Goal: Task Accomplishment & Management: Manage account settings

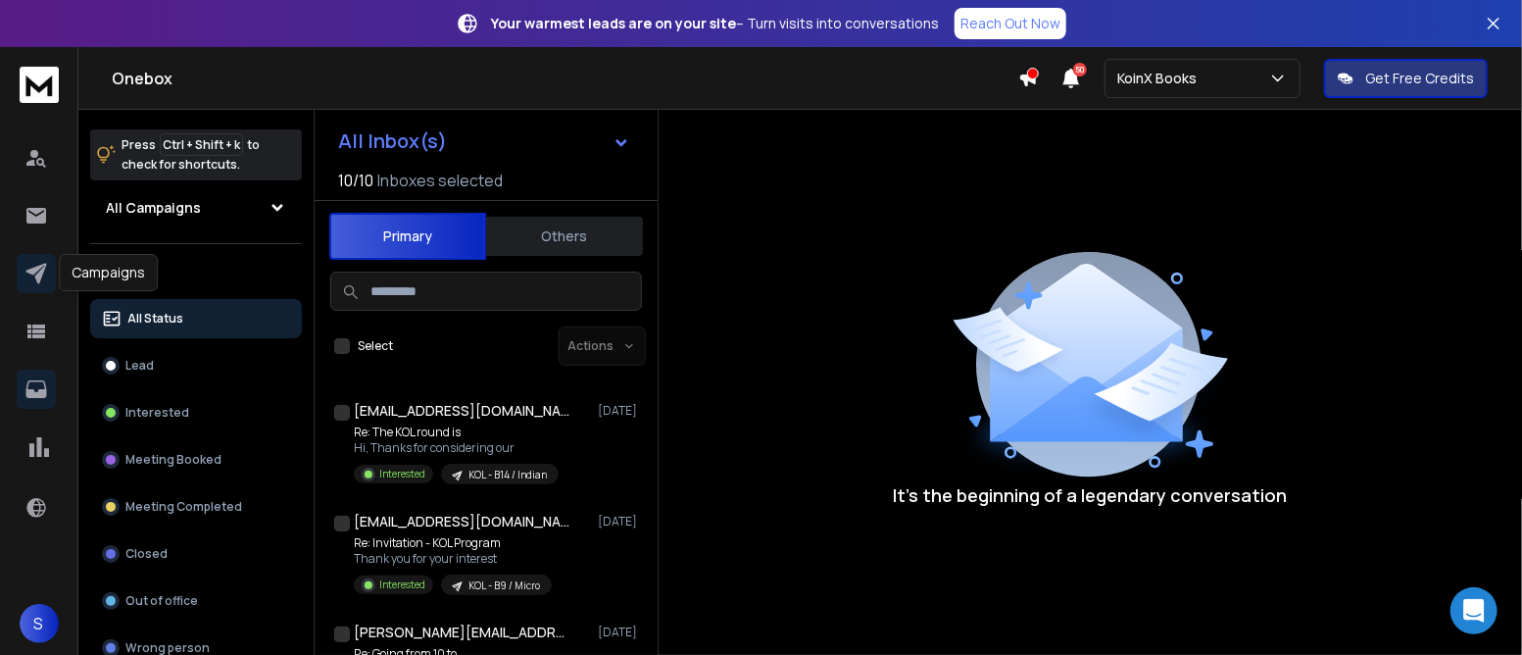
click at [36, 254] on link at bounding box center [36, 273] width 39 height 39
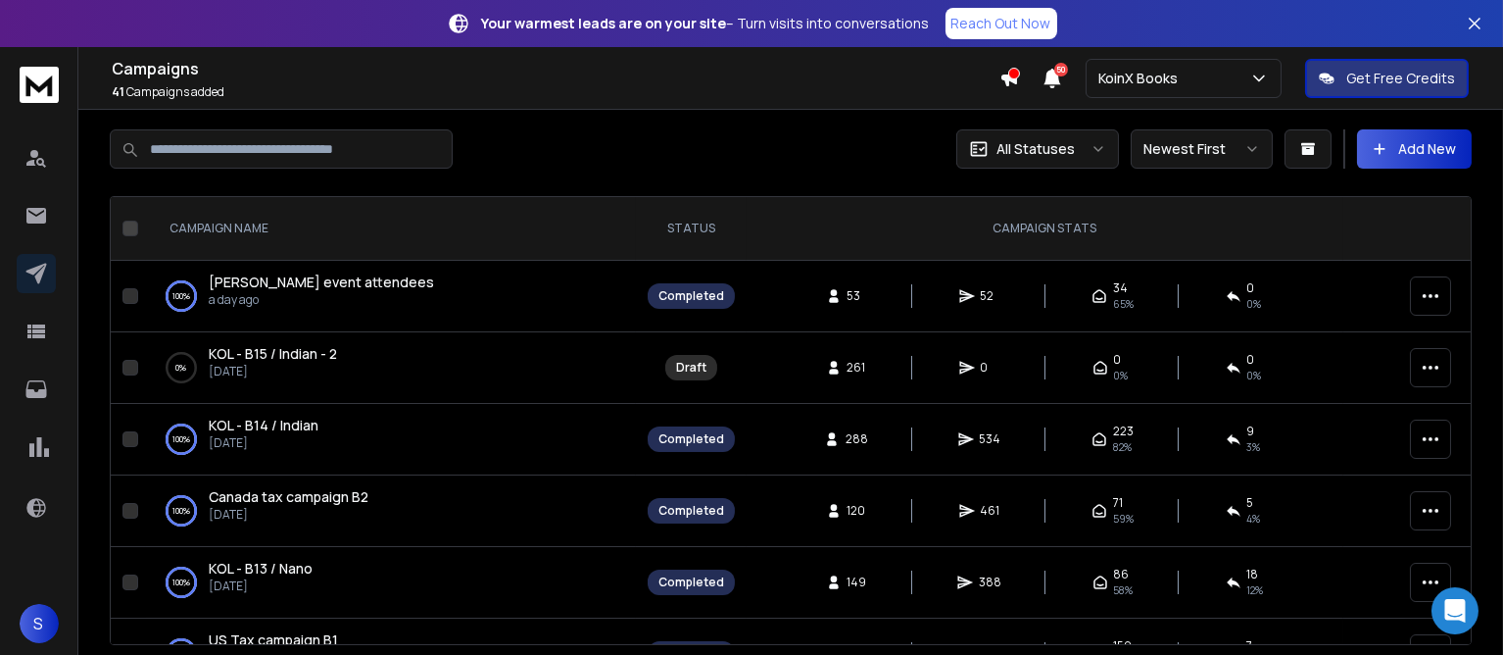
click at [402, 370] on div "0 % KOL - B15 / Indian - 2 6 days ago" at bounding box center [391, 367] width 451 height 47
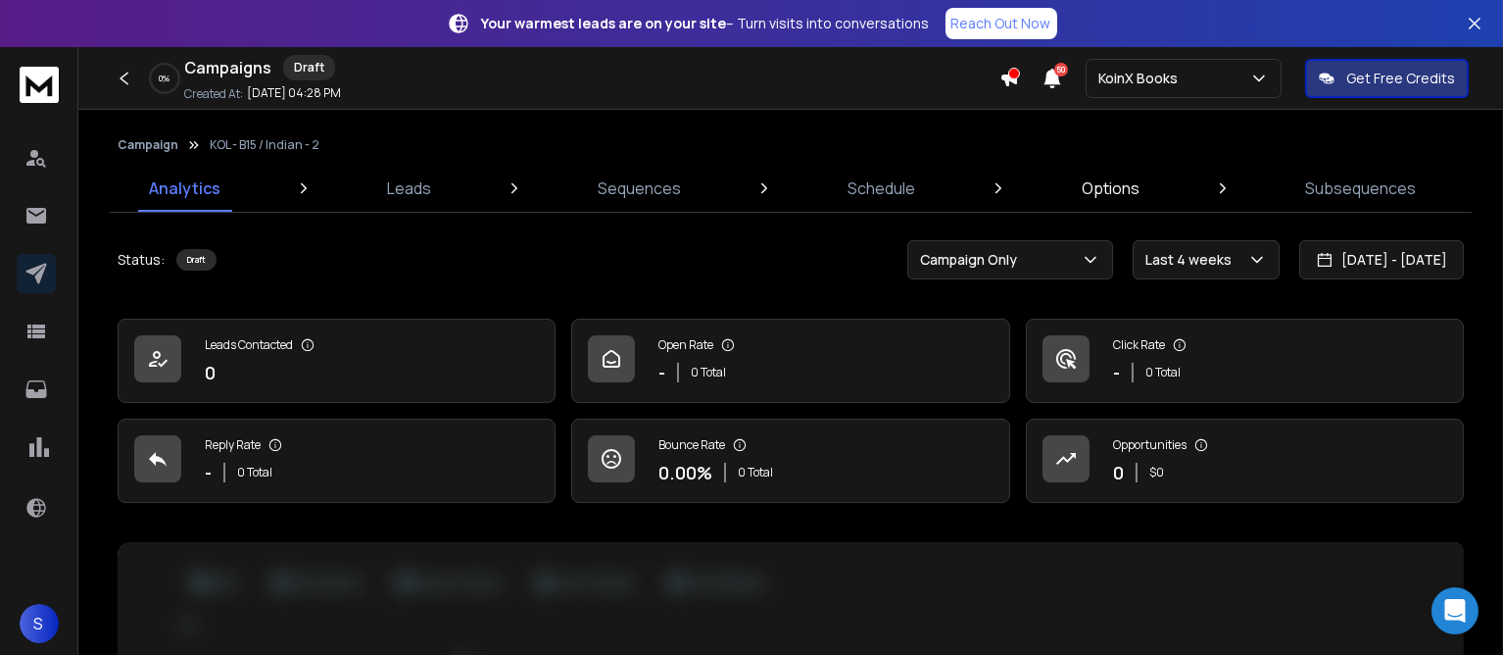
click at [1113, 204] on link "Options" at bounding box center [1110, 188] width 81 height 47
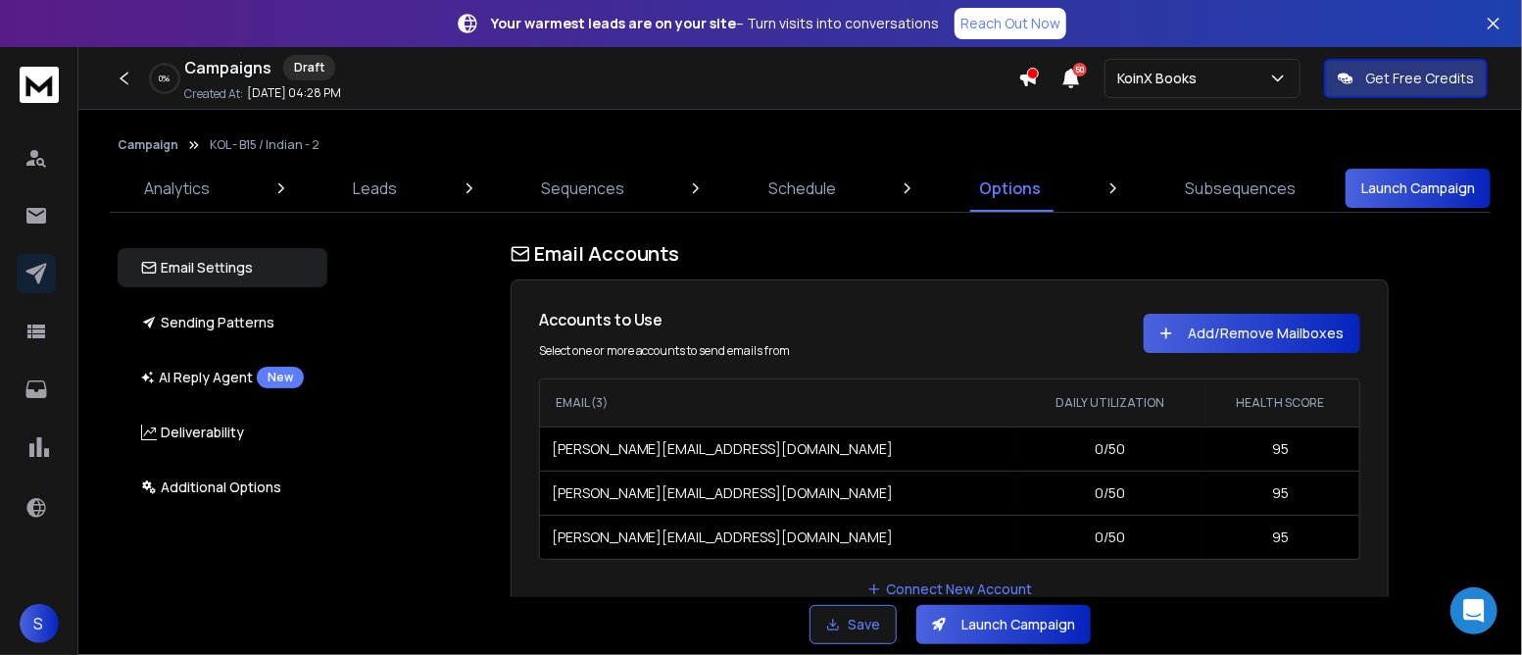
click at [1394, 185] on button "Launch Campaign" at bounding box center [1418, 188] width 145 height 39
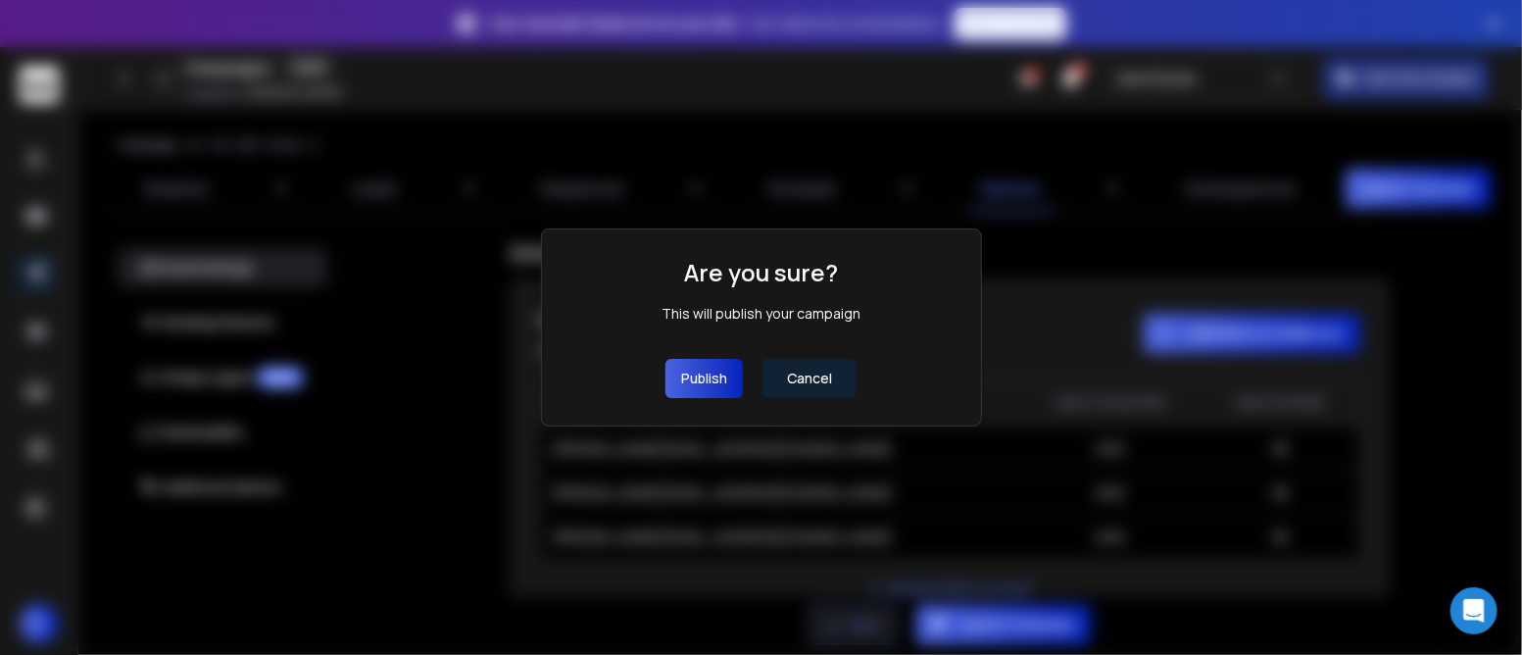
click at [690, 373] on button "Publish" at bounding box center [703, 378] width 77 height 39
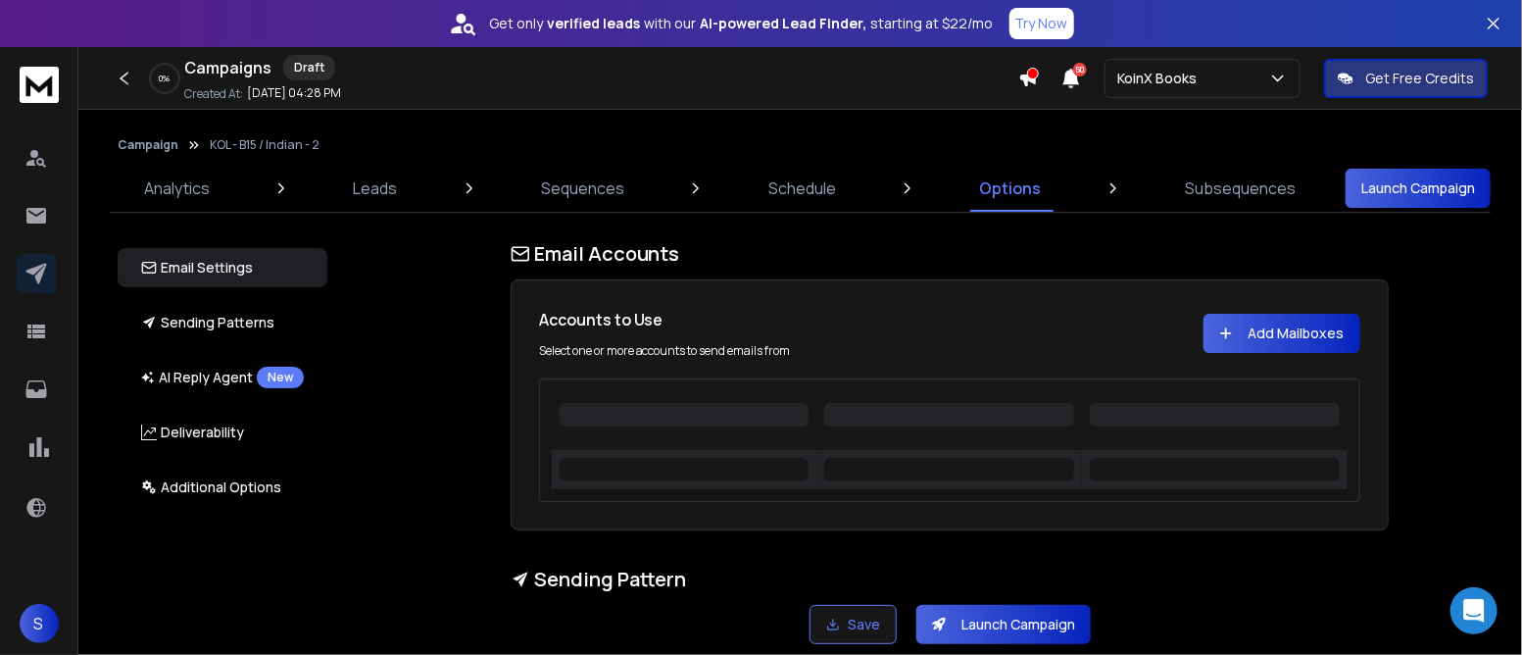
click at [1056, 608] on button "Launch Campaign" at bounding box center [1003, 624] width 174 height 39
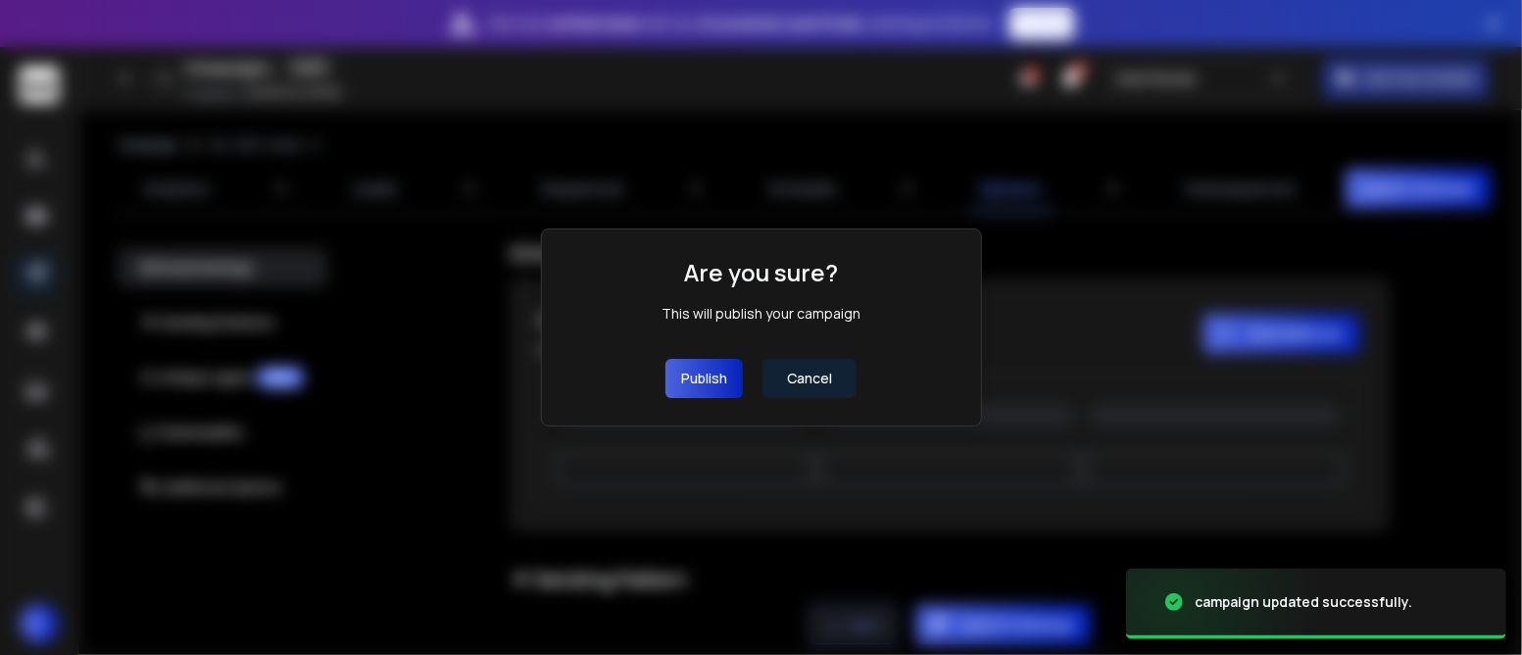
click at [1444, 437] on div "Are you sure? This will publish your campaign Publish Cancel" at bounding box center [761, 327] width 1522 height 237
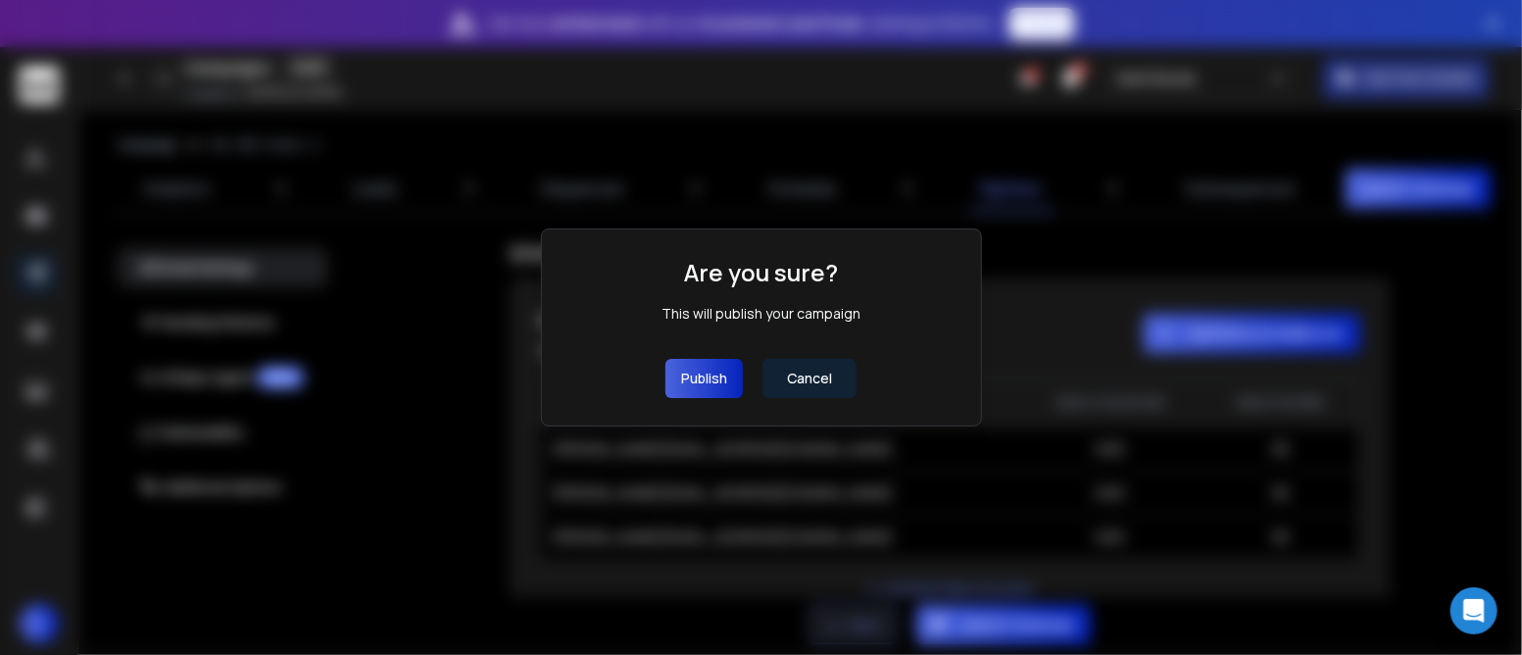
click at [807, 380] on button "Cancel" at bounding box center [809, 378] width 94 height 39
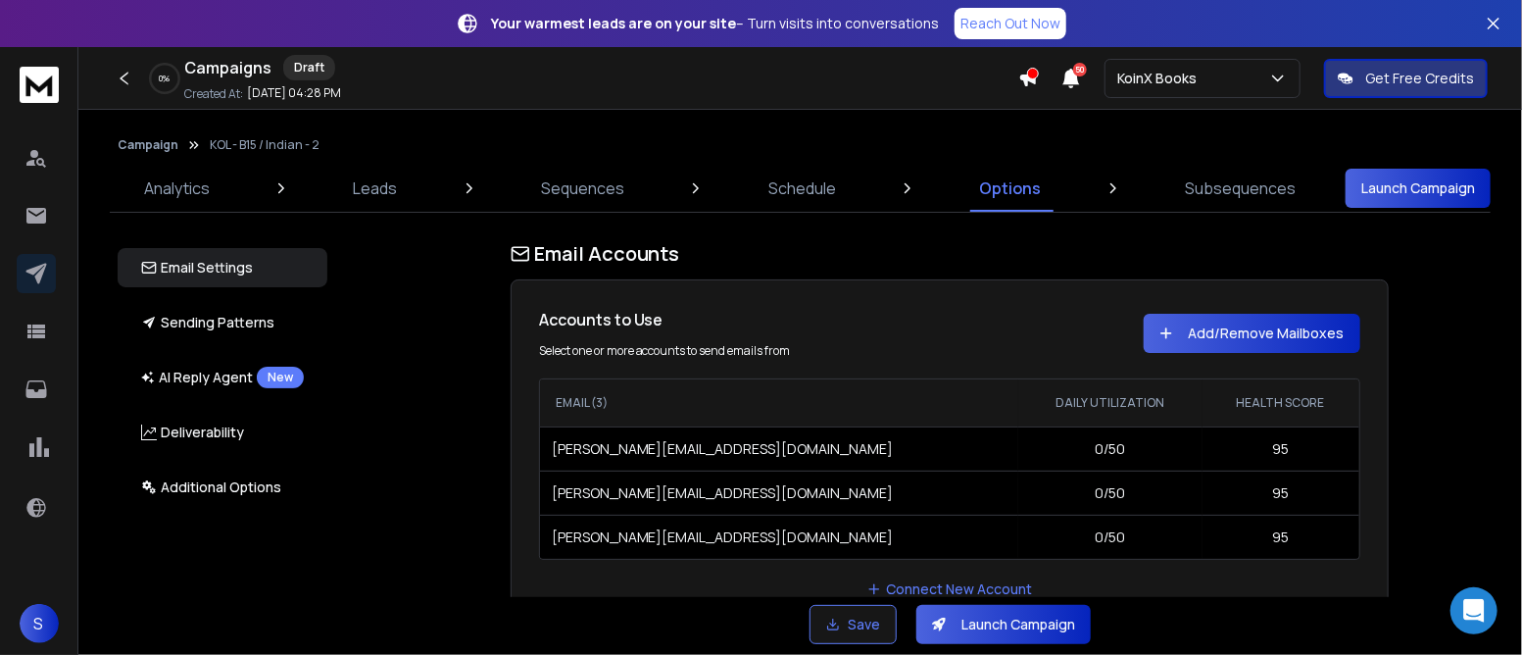
click at [983, 615] on button "Launch Campaign" at bounding box center [1003, 624] width 174 height 39
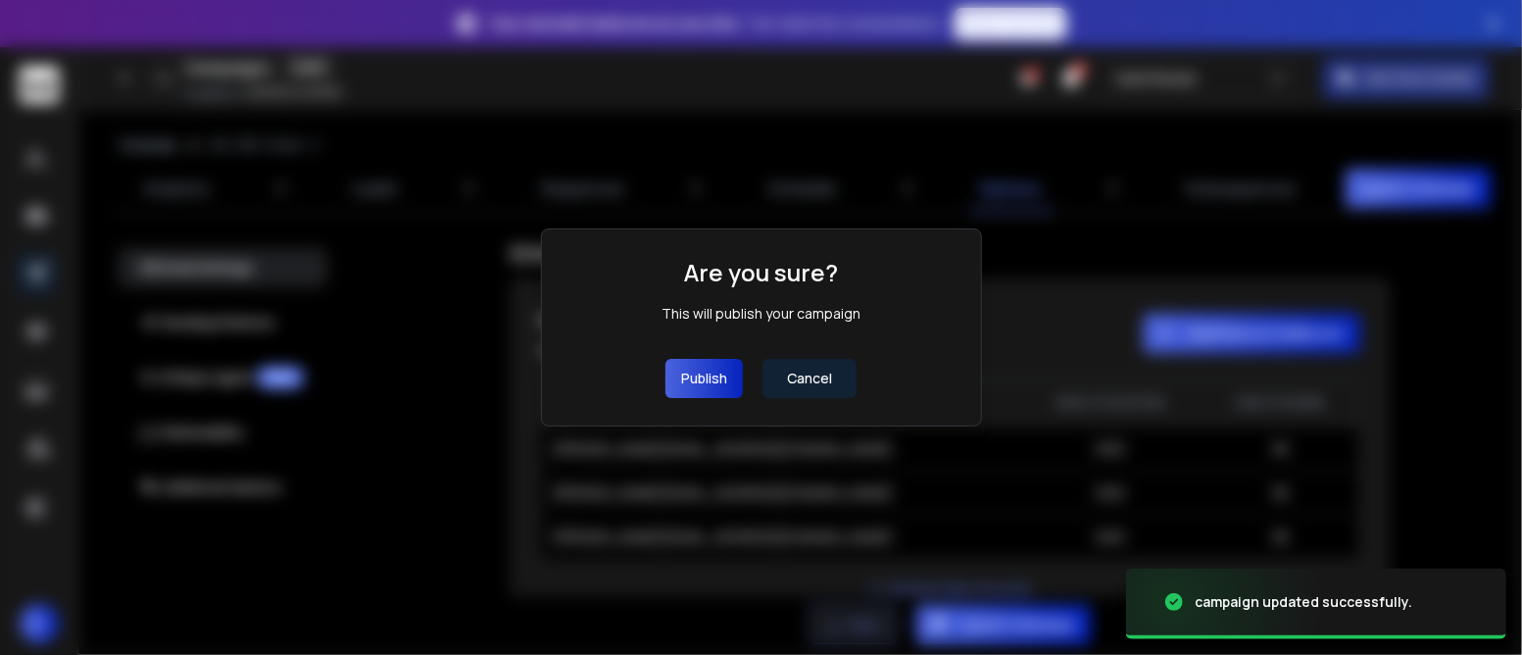
click at [708, 359] on button "Publish" at bounding box center [703, 378] width 77 height 39
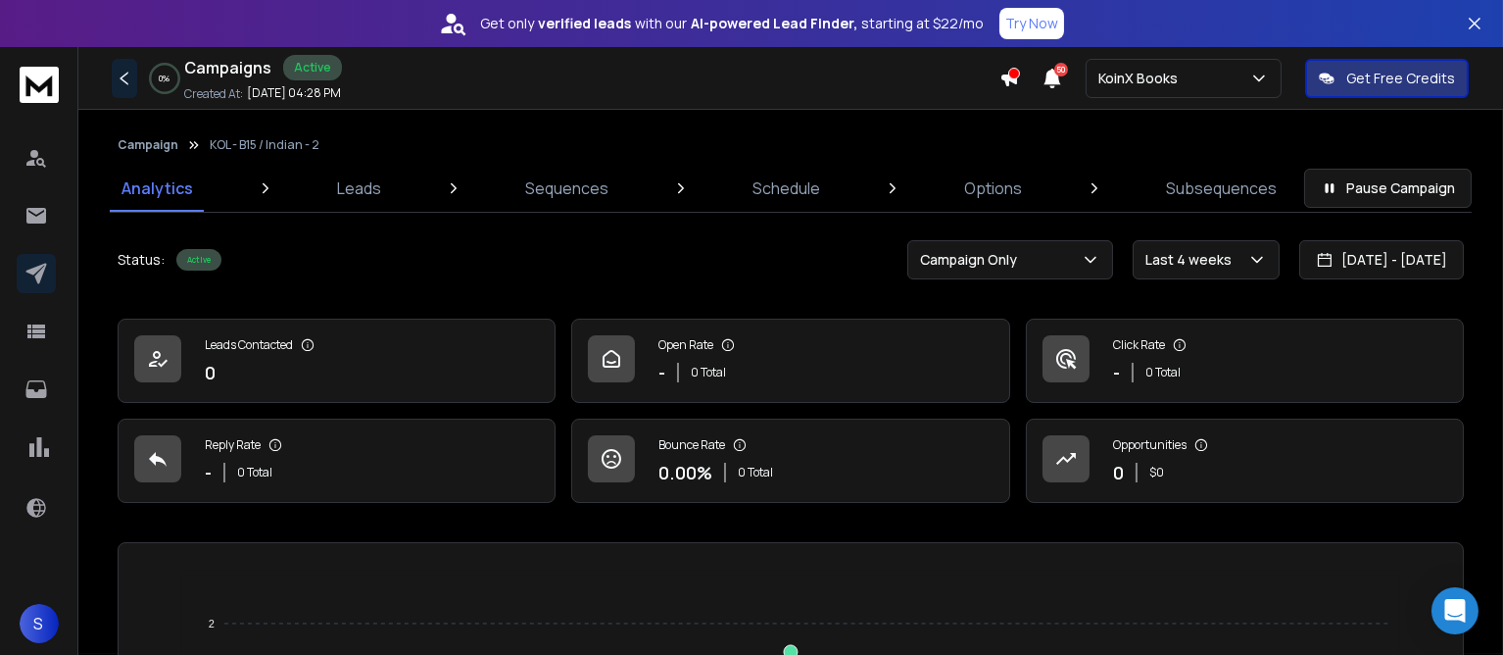
click at [135, 78] on button at bounding box center [124, 78] width 25 height 39
